Goal: Task Accomplishment & Management: Manage account settings

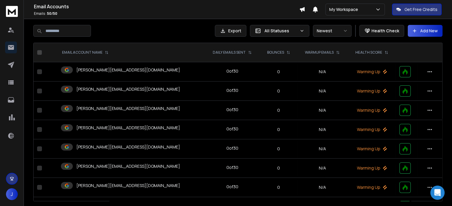
click at [121, 28] on div at bounding box center [122, 31] width 178 height 12
click at [133, 27] on div at bounding box center [122, 31] width 178 height 12
click at [141, 27] on div at bounding box center [122, 31] width 178 height 12
click at [137, 31] on div at bounding box center [122, 31] width 178 height 12
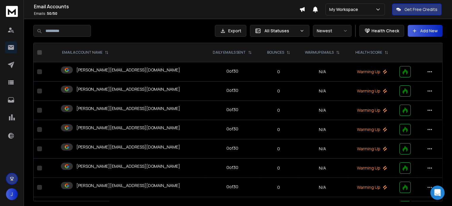
click at [119, 29] on div at bounding box center [122, 31] width 178 height 12
click at [202, 31] on div at bounding box center [122, 31] width 178 height 12
click at [188, 26] on div at bounding box center [122, 31] width 178 height 12
click at [179, 12] on p "Emails : 50 / 50" at bounding box center [166, 13] width 265 height 5
click at [153, 20] on div "Export All Statuses Newest Health Check Add New EMAIL ACCOUNT NAME DAILY EMAILS…" at bounding box center [238, 113] width 428 height 189
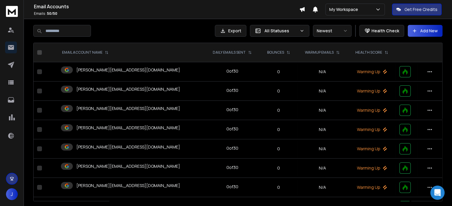
click at [148, 25] on div at bounding box center [122, 31] width 178 height 12
click at [148, 25] on div "Export All Statuses Newest Health Check Add New EMAIL ACCOUNT NAME DAILY EMAILS…" at bounding box center [238, 113] width 428 height 189
click at [152, 26] on div at bounding box center [122, 31] width 178 height 12
click at [170, 25] on div at bounding box center [122, 31] width 178 height 12
click at [135, 27] on div at bounding box center [122, 31] width 178 height 12
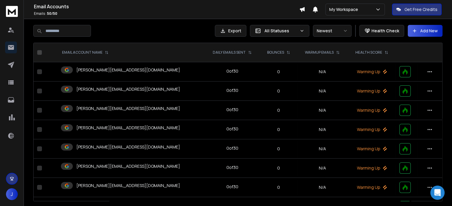
click at [134, 26] on div at bounding box center [122, 31] width 178 height 12
click at [175, 25] on div "Export All Statuses Newest Health Check Add New EMAIL ACCOUNT NAME DAILY EMAILS…" at bounding box center [238, 113] width 428 height 189
click at [175, 27] on div at bounding box center [122, 31] width 178 height 12
